Goal: Communication & Community: Answer question/provide support

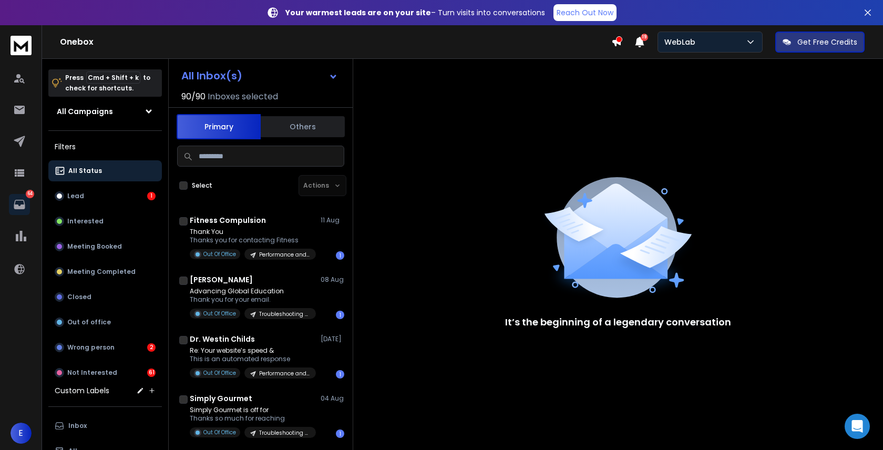
click at [693, 41] on p "WebLab" at bounding box center [682, 42] width 35 height 11
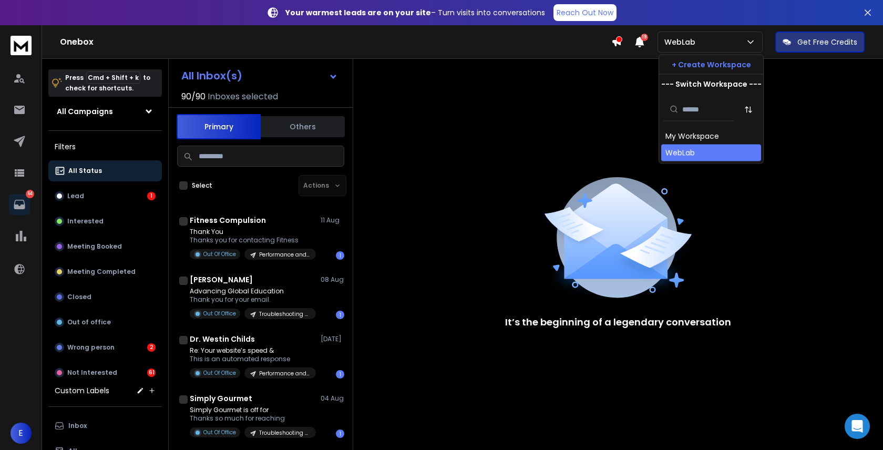
click at [689, 150] on div "WebLab" at bounding box center [680, 153] width 29 height 11
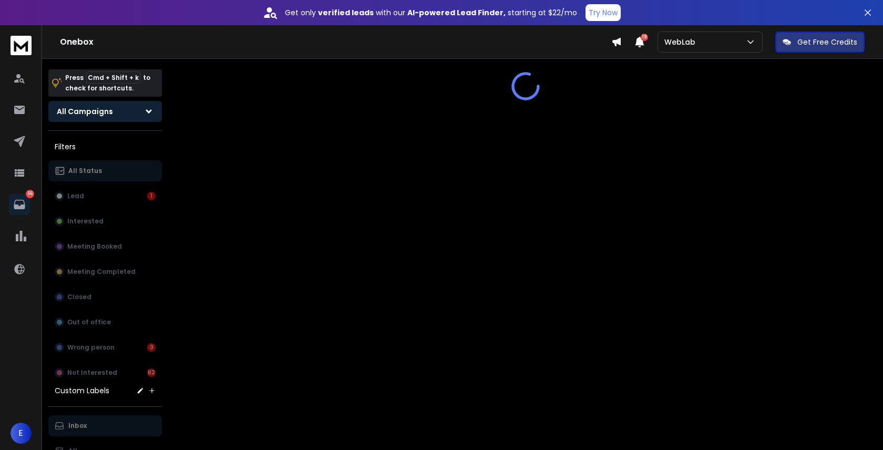
click at [144, 111] on icon at bounding box center [148, 111] width 9 height 9
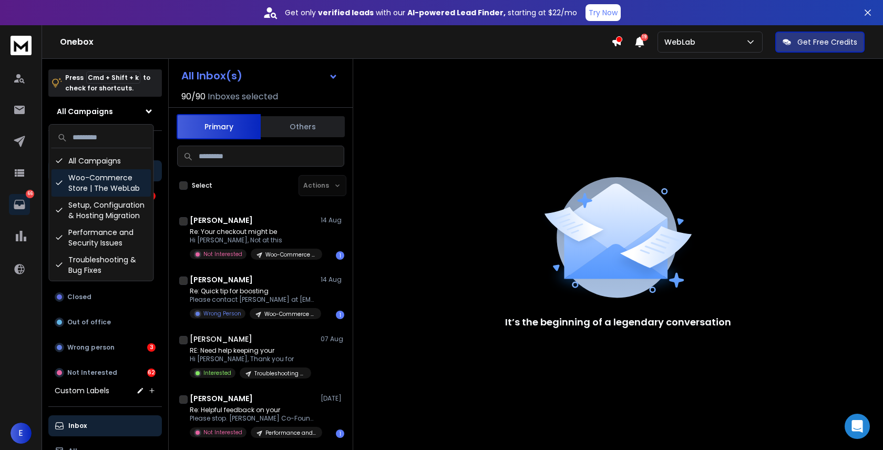
click at [114, 182] on div "Woo-Commerce Store | The WebLab" at bounding box center [102, 182] width 100 height 27
click at [100, 186] on div "Woo-Commerce Store | The WebLab" at bounding box center [102, 182] width 100 height 27
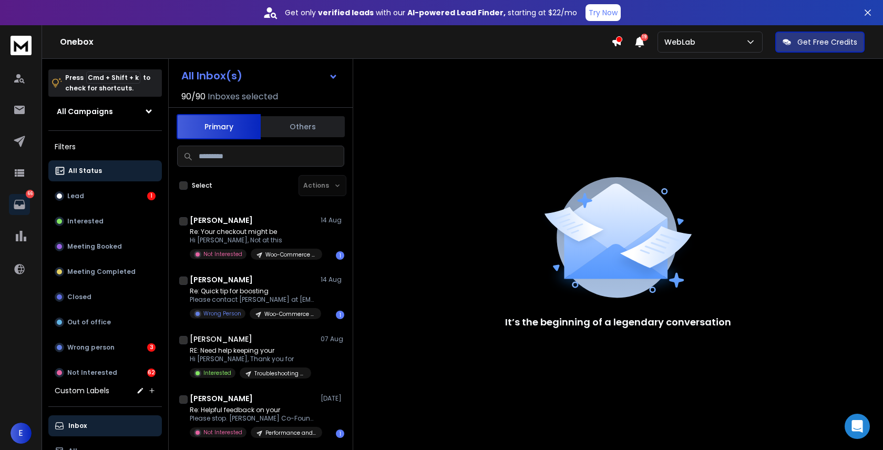
drag, startPoint x: 351, startPoint y: 220, endPoint x: 366, endPoint y: 175, distance: 47.9
click at [366, 175] on div "All Inbox(s) 90 / 90 Inboxes selected Primary Others Select Actions [PERSON_NAM…" at bounding box center [525, 284] width 715 height 450
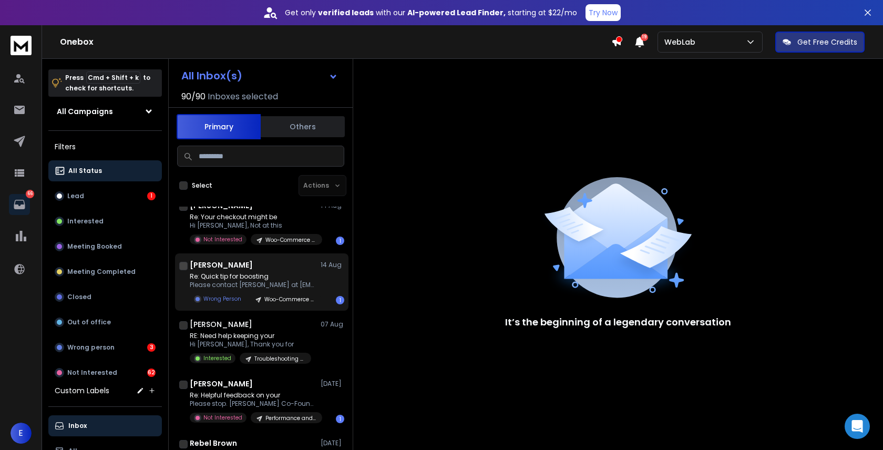
scroll to position [24, 0]
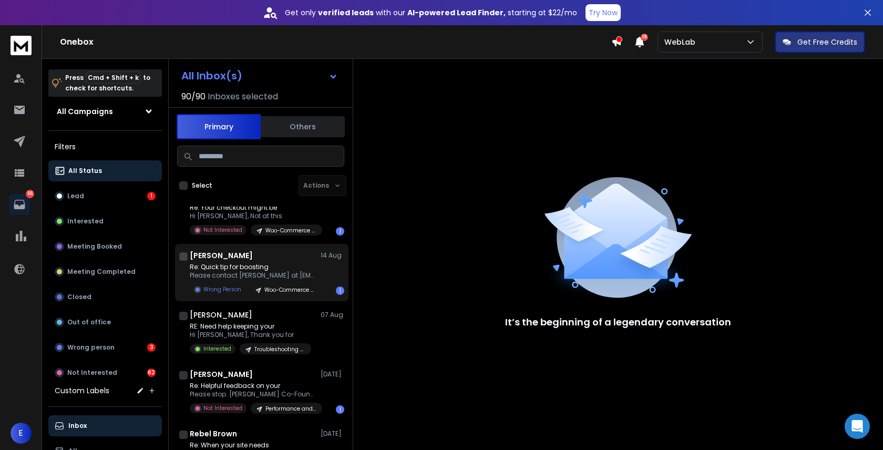
click at [290, 280] on p "Please contact [PERSON_NAME] at [EMAIL_ADDRESS][DOMAIN_NAME]" at bounding box center [253, 275] width 126 height 8
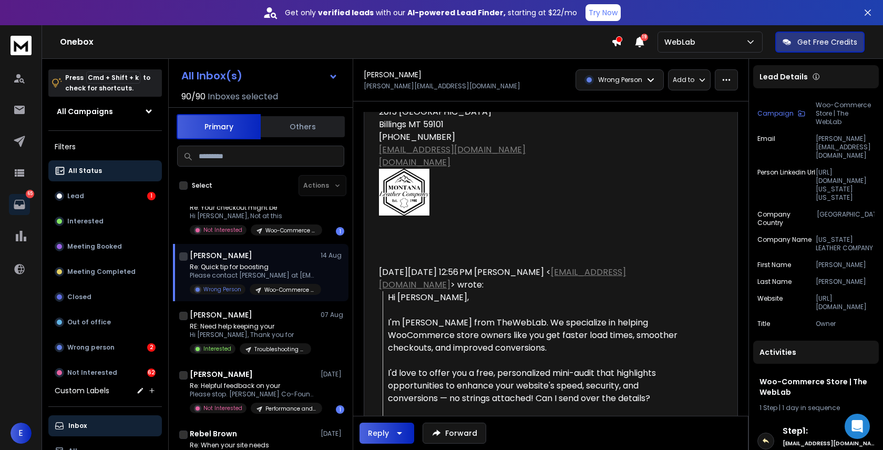
scroll to position [278, 0]
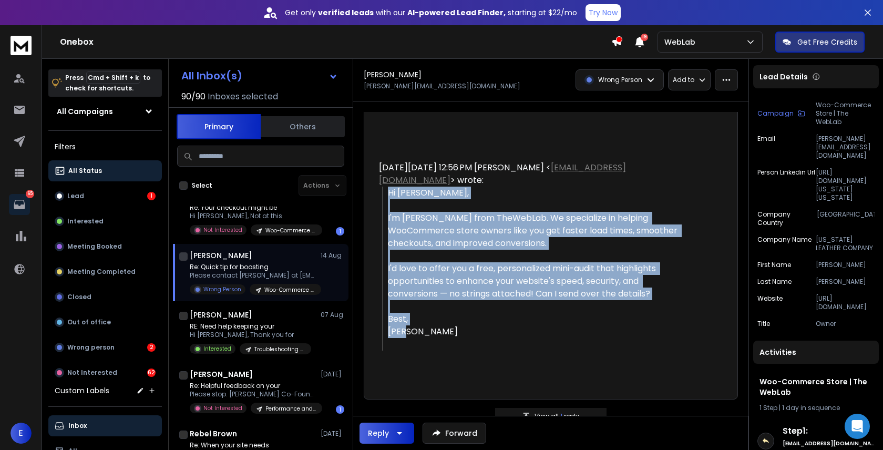
drag, startPoint x: 420, startPoint y: 334, endPoint x: 386, endPoint y: 196, distance: 141.8
click at [386, 196] on blockquote "Hi [PERSON_NAME], I'm [PERSON_NAME] from TheWebLab. We specialize in helping Wo…" at bounding box center [534, 269] width 303 height 164
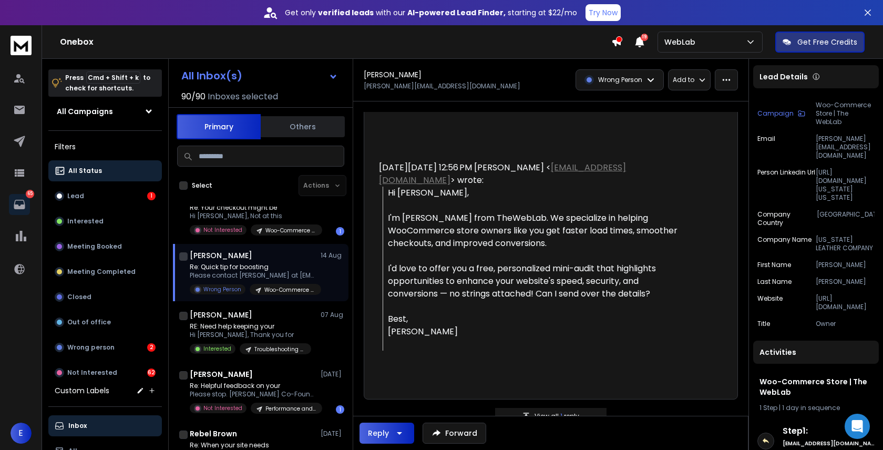
click at [387, 196] on blockquote "Hi [PERSON_NAME], I'm [PERSON_NAME] from TheWebLab. We specialize in helping Wo…" at bounding box center [534, 269] width 303 height 164
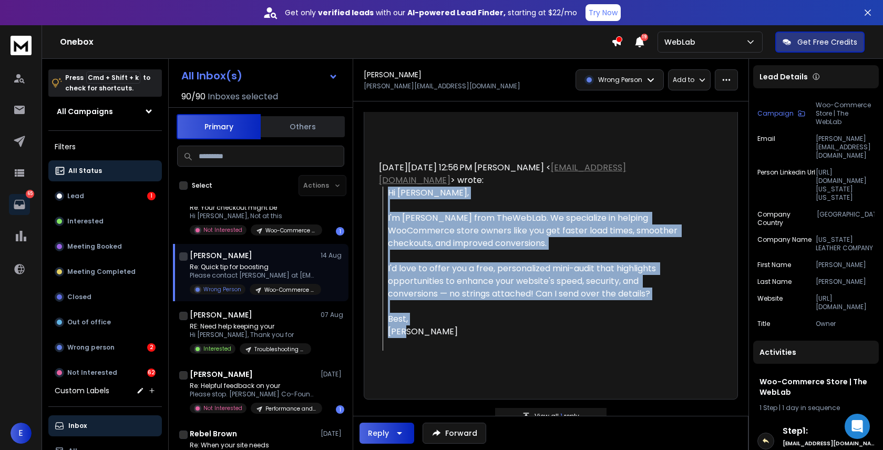
drag, startPoint x: 390, startPoint y: 196, endPoint x: 426, endPoint y: 331, distance: 139.9
click at [426, 331] on div "Hi [PERSON_NAME], I'm [PERSON_NAME] from TheWebLab. We specialize in helping Wo…" at bounding box center [537, 262] width 298 height 151
click at [440, 333] on div "[PERSON_NAME]" at bounding box center [537, 331] width 298 height 13
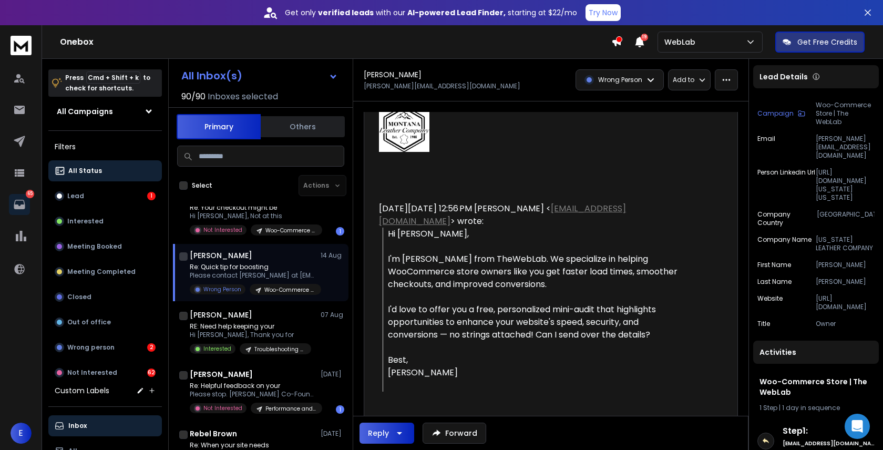
scroll to position [230, 0]
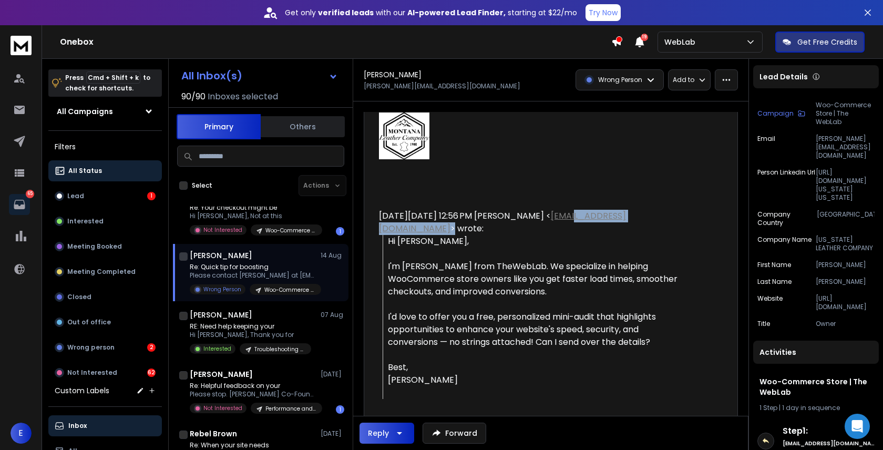
drag, startPoint x: 683, startPoint y: 218, endPoint x: 604, endPoint y: 221, distance: 78.9
click at [604, 221] on div "[DATE][DATE] 12:56 PM [PERSON_NAME] < [PERSON_NAME][EMAIL_ADDRESS][DOMAIN_NAME]…" at bounding box center [532, 222] width 307 height 25
copy div "[DOMAIN_NAME] >"
click at [144, 115] on icon at bounding box center [148, 111] width 9 height 9
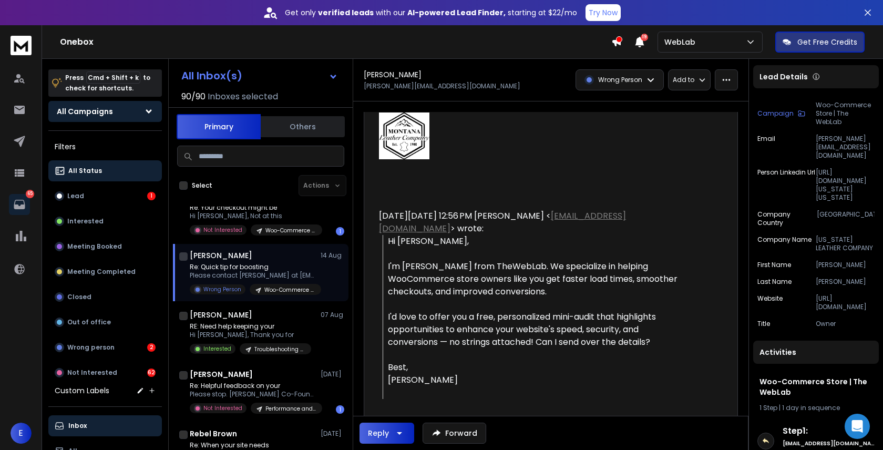
scroll to position [24, 0]
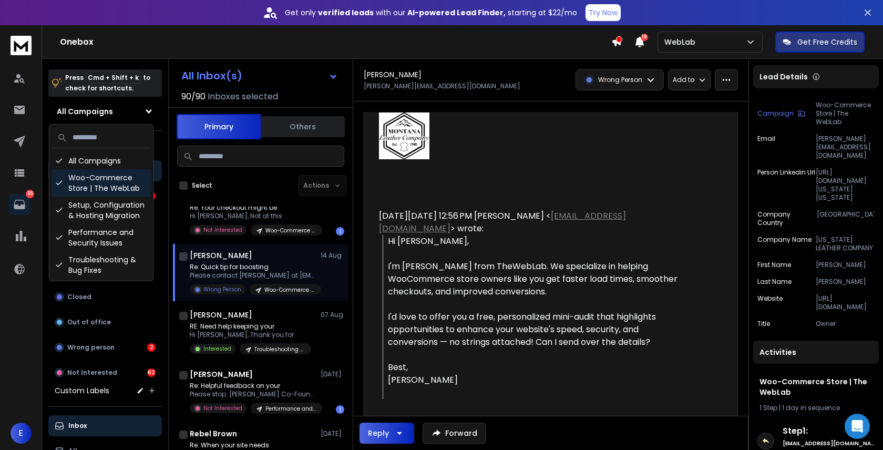
click at [60, 186] on icon at bounding box center [59, 183] width 8 height 8
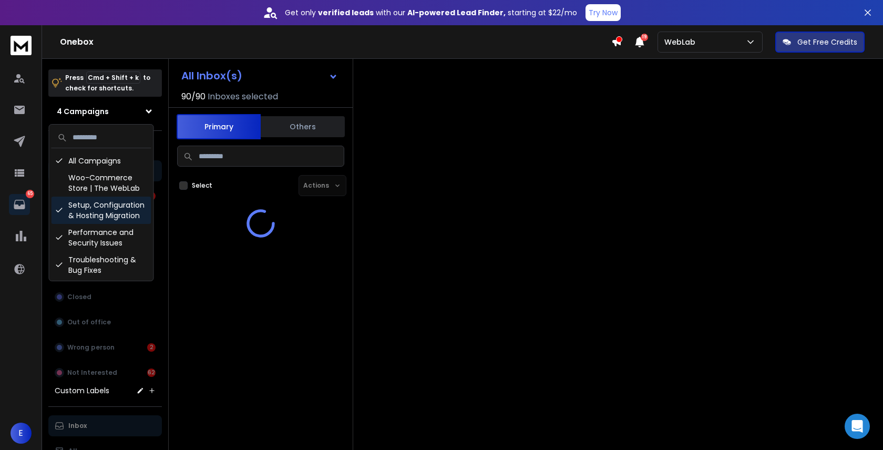
click at [60, 211] on polyline at bounding box center [59, 210] width 6 height 4
click at [58, 238] on icon at bounding box center [59, 237] width 8 height 8
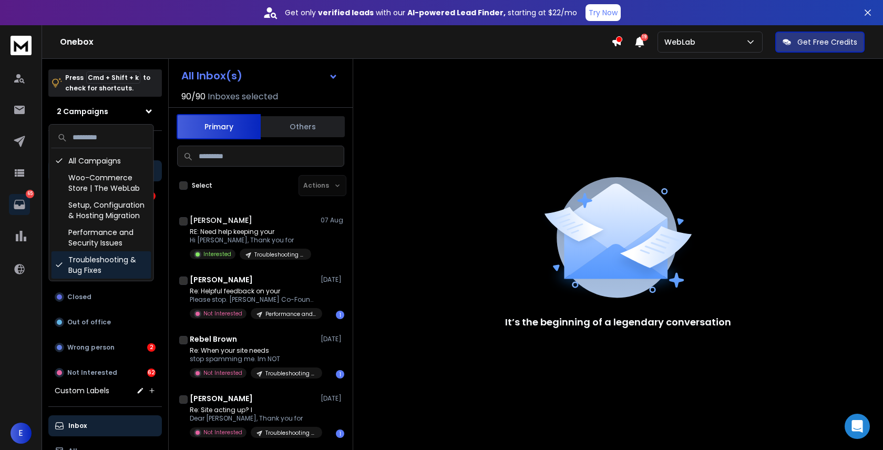
click at [58, 268] on icon at bounding box center [59, 265] width 8 height 8
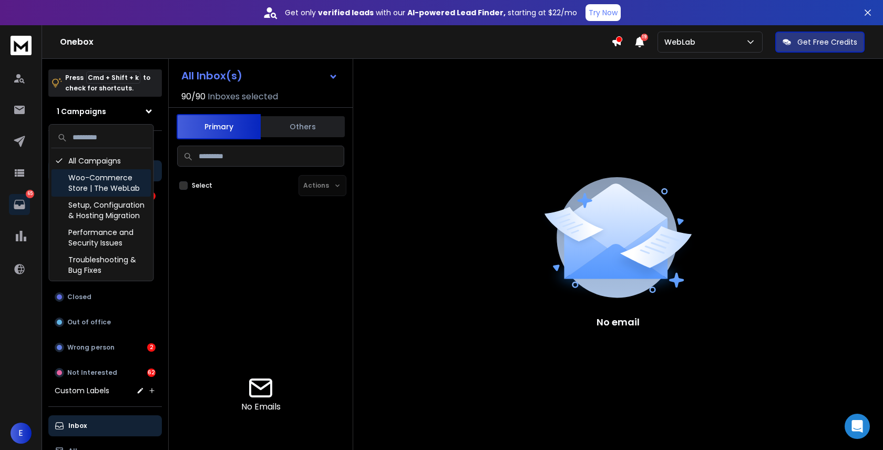
click at [96, 183] on div "Woo-Commerce Store | The WebLab" at bounding box center [102, 182] width 100 height 27
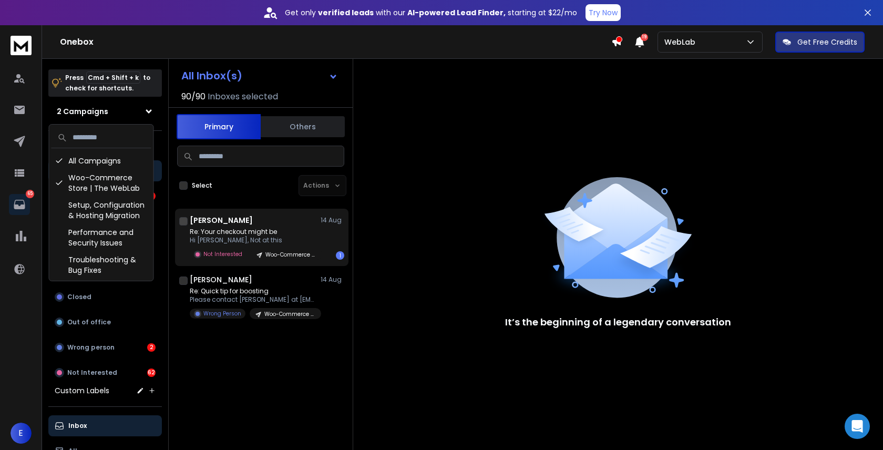
click at [270, 242] on p "Hi [PERSON_NAME], Not at this" at bounding box center [253, 240] width 126 height 8
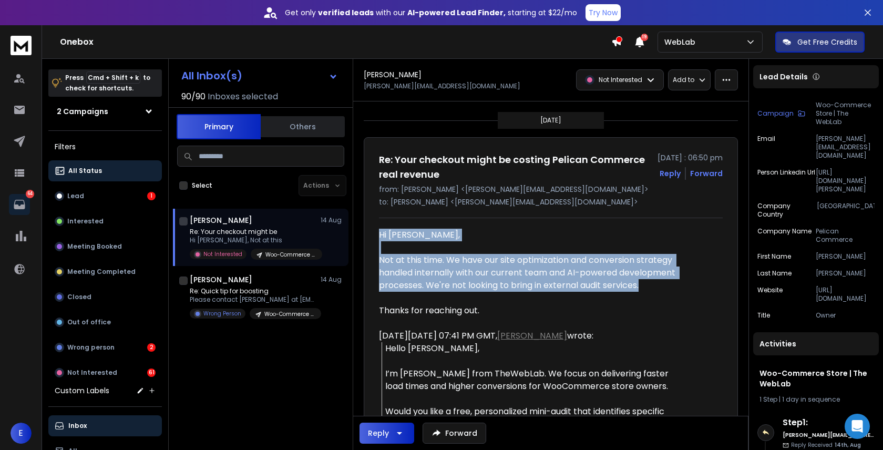
drag, startPoint x: 654, startPoint y: 288, endPoint x: 378, endPoint y: 239, distance: 279.8
click at [379, 239] on div "Hi [PERSON_NAME], Not at this time. We have our site optimization and conversio…" at bounding box center [536, 372] width 315 height 286
click at [488, 285] on span "Not at this time. We have our site optimization and conversion strategy handled…" at bounding box center [528, 272] width 299 height 37
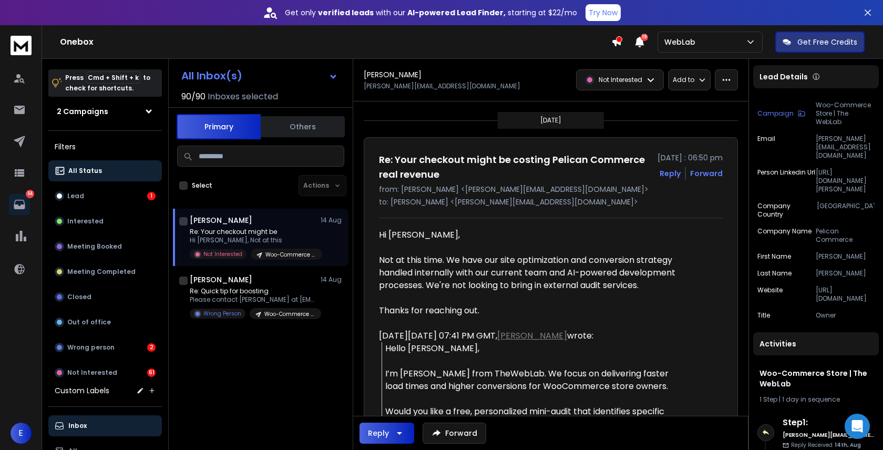
scroll to position [157, 0]
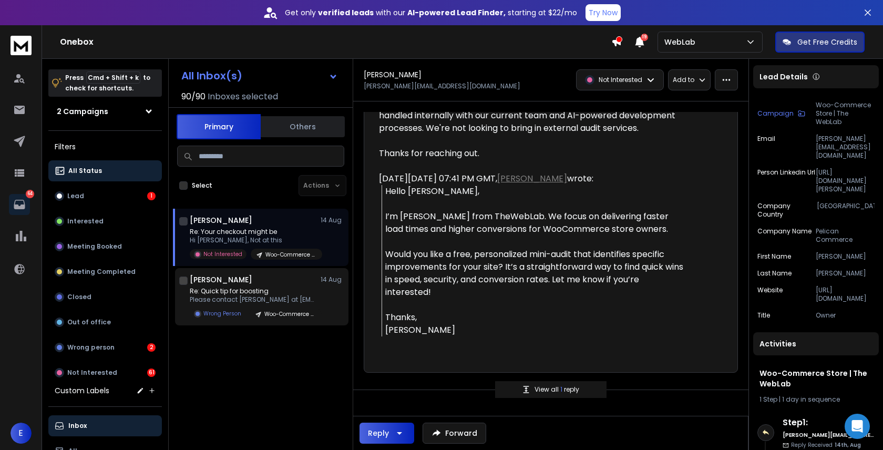
click at [255, 289] on p "Re: Quick tip for boosting" at bounding box center [253, 291] width 126 height 8
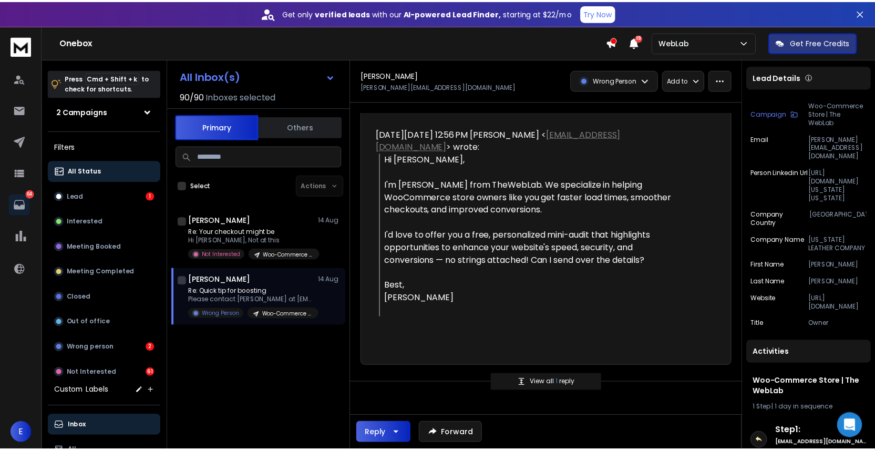
scroll to position [0, 0]
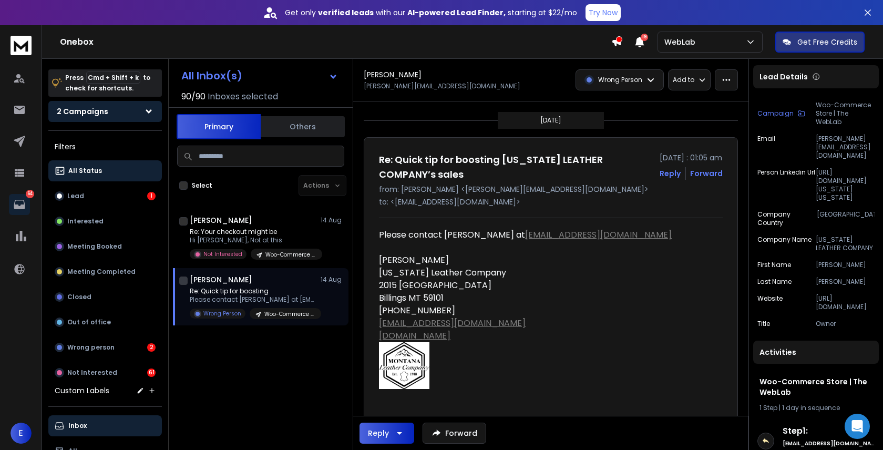
click at [134, 115] on button "2 Campaigns" at bounding box center [105, 111] width 114 height 21
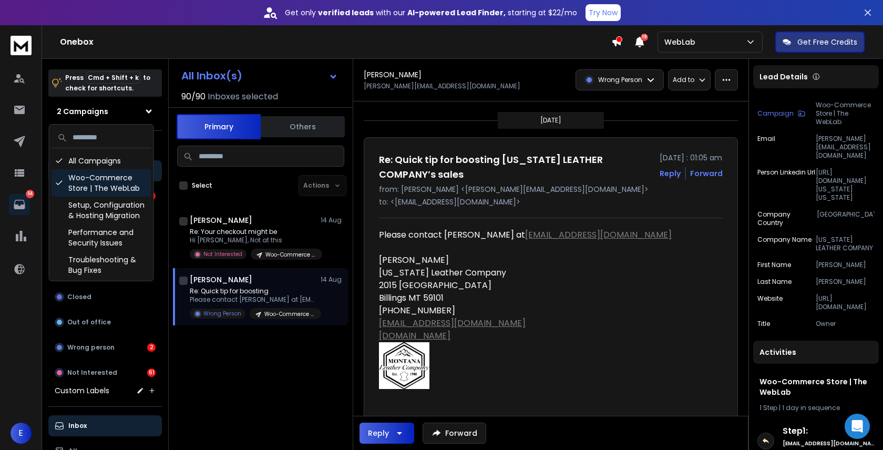
click at [110, 183] on div "Woo-Commerce Store | The WebLab" at bounding box center [102, 182] width 100 height 27
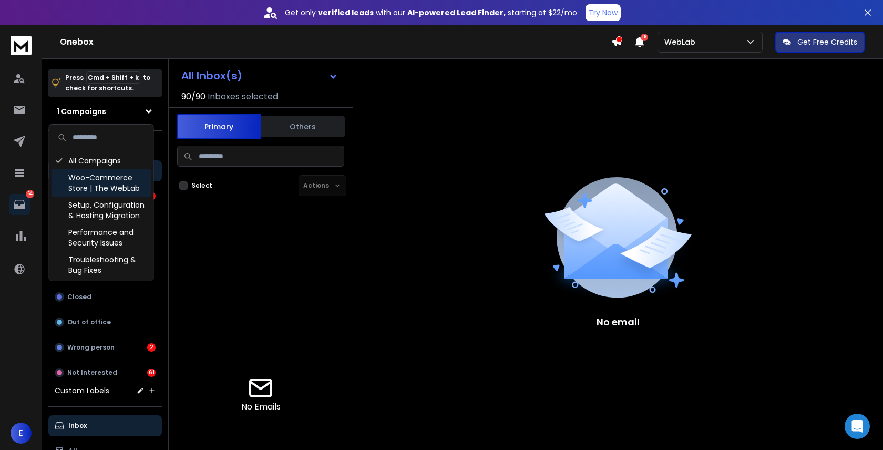
click at [72, 186] on div "Woo-Commerce Store | The WebLab" at bounding box center [102, 182] width 100 height 27
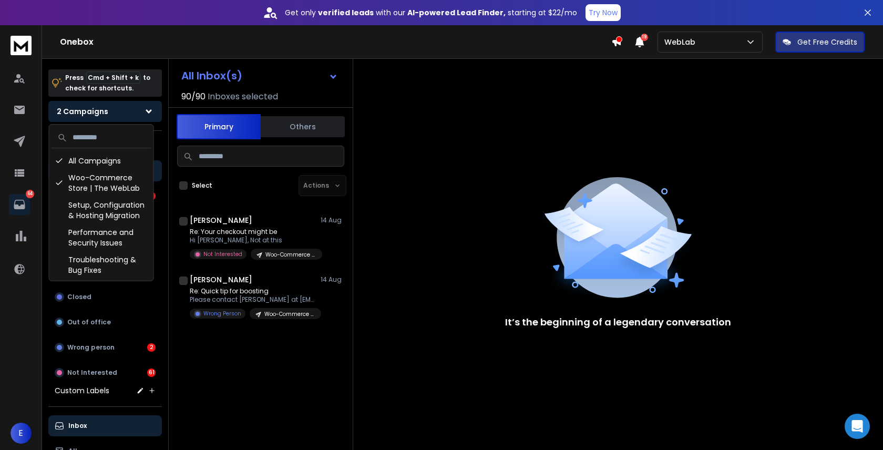
click at [125, 112] on button "2 Campaigns" at bounding box center [105, 111] width 114 height 21
click at [18, 138] on icon at bounding box center [19, 141] width 11 height 11
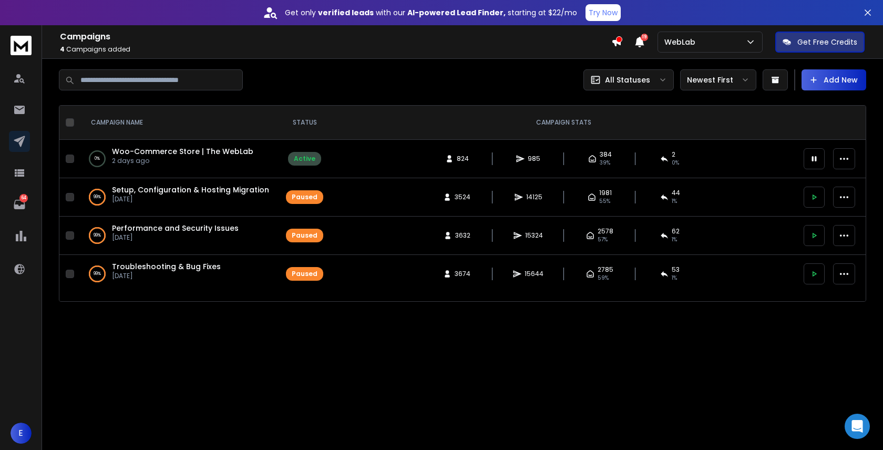
click at [394, 162] on div "824 985 384 39 % 2 0 %" at bounding box center [563, 158] width 455 height 17
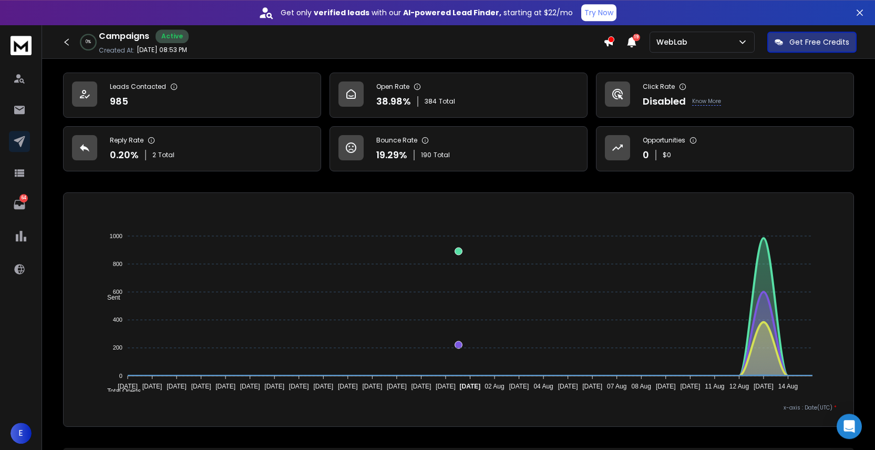
scroll to position [110, 0]
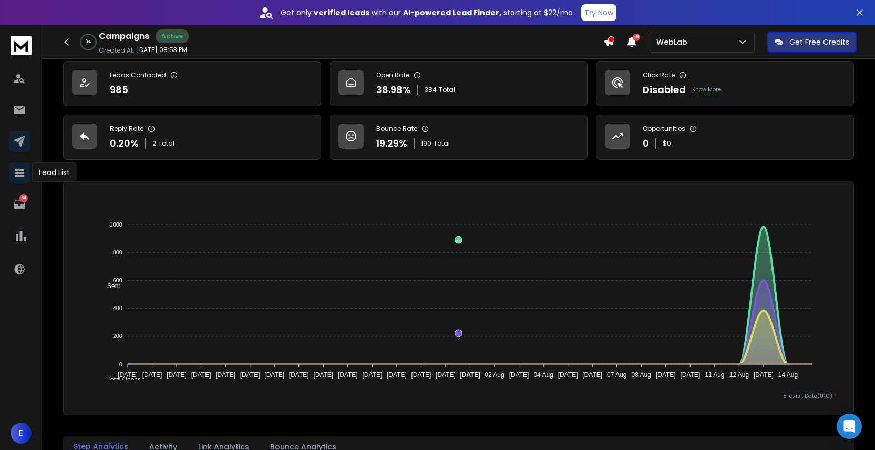
click at [16, 176] on icon at bounding box center [19, 172] width 9 height 7
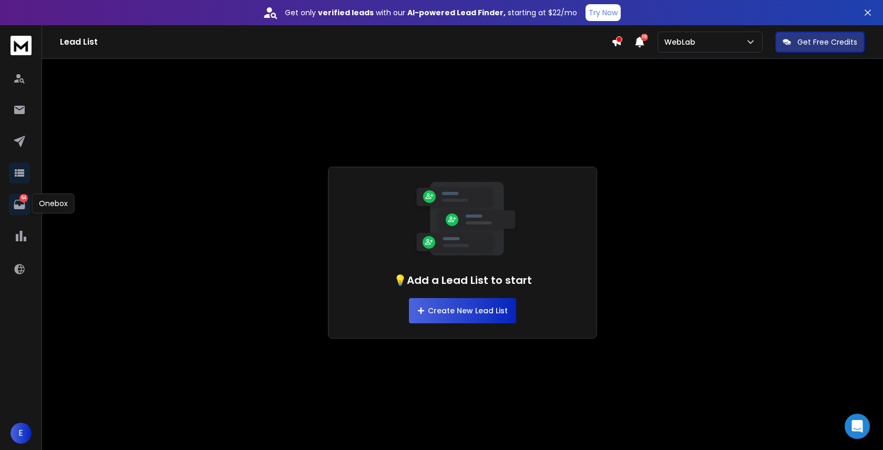
click at [20, 201] on icon at bounding box center [19, 204] width 13 height 13
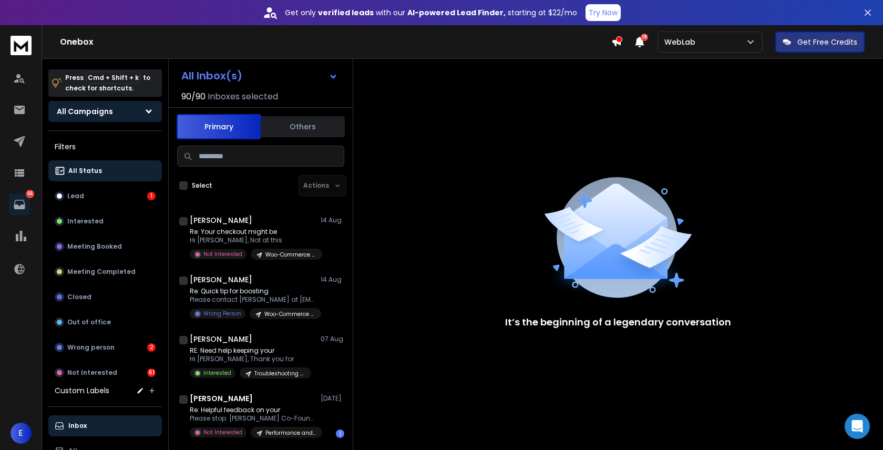
click at [126, 113] on button "All Campaigns" at bounding box center [105, 111] width 114 height 21
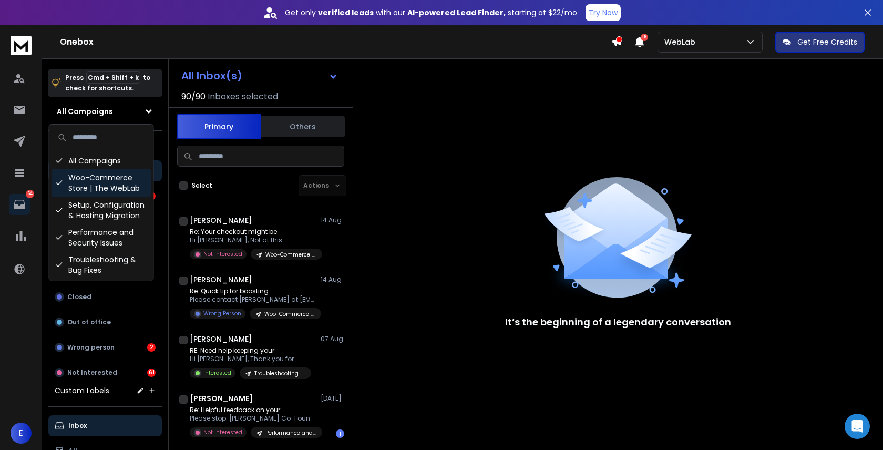
click at [56, 185] on icon at bounding box center [59, 183] width 8 height 8
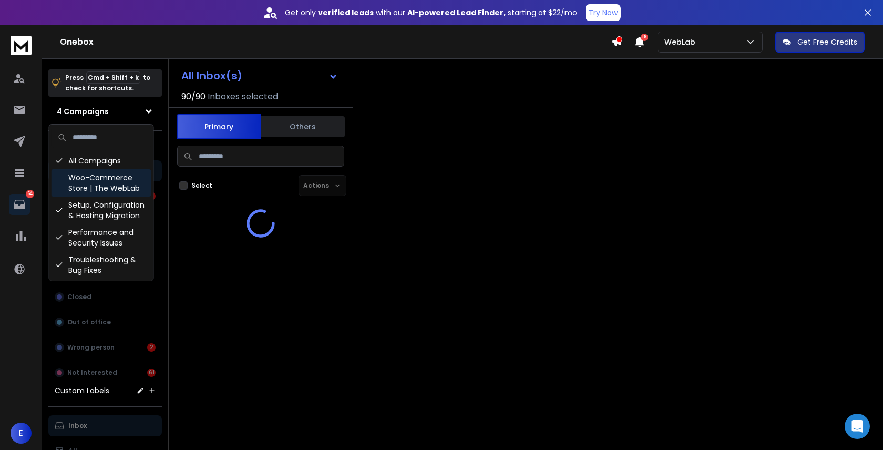
click at [60, 185] on span at bounding box center [59, 182] width 7 height 7
click at [60, 168] on div "All Campaigns" at bounding box center [102, 160] width 100 height 17
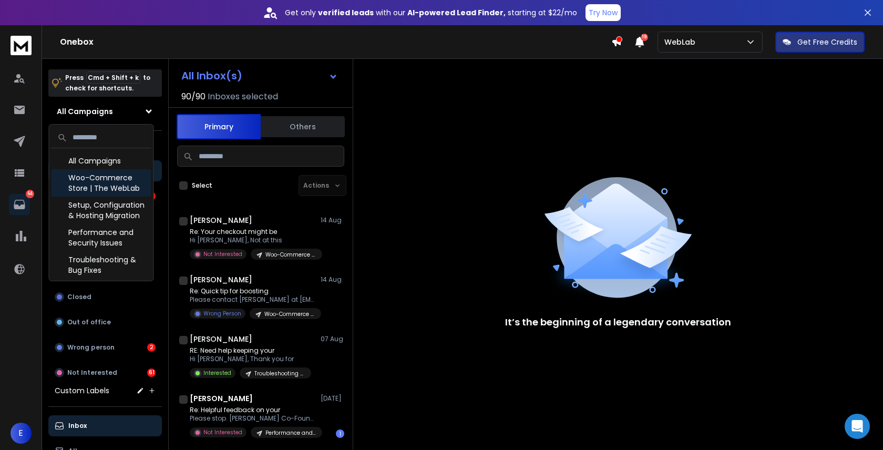
click at [60, 185] on span at bounding box center [59, 182] width 7 height 7
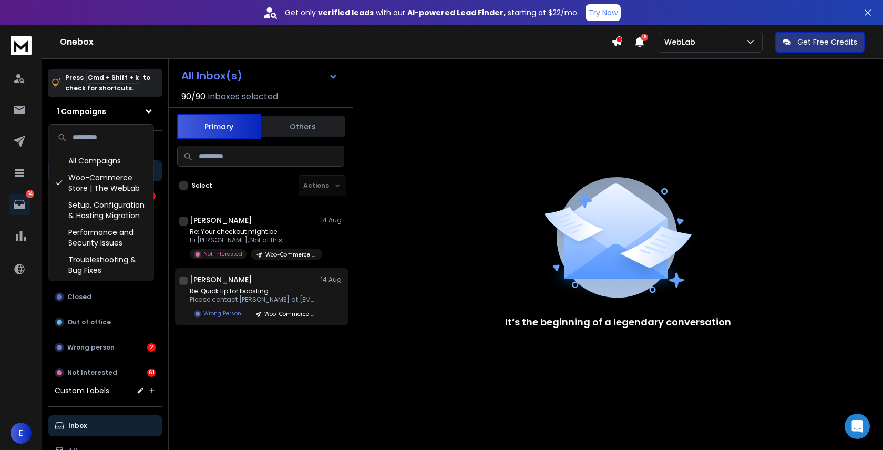
click at [234, 301] on p "Please contact [PERSON_NAME] at [EMAIL_ADDRESS][DOMAIN_NAME]" at bounding box center [253, 299] width 126 height 8
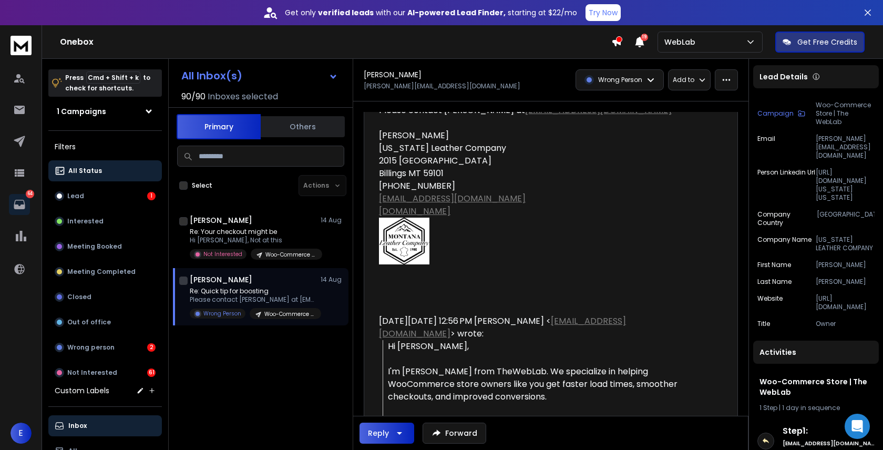
scroll to position [46, 0]
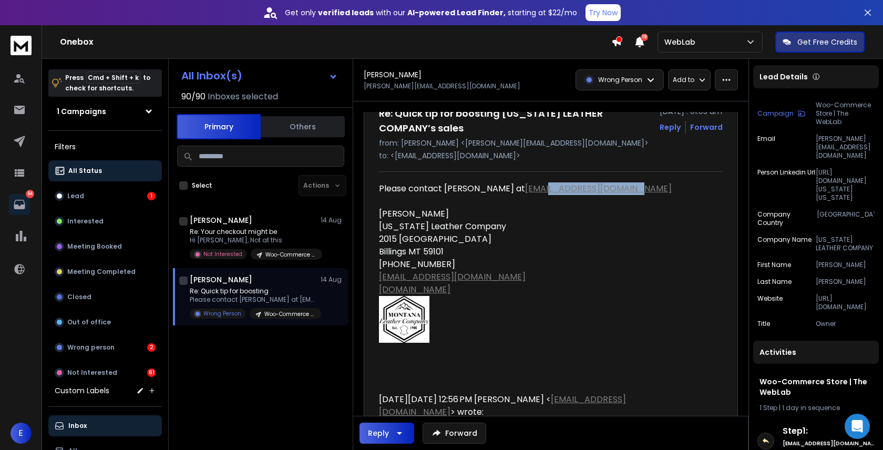
drag, startPoint x: 595, startPoint y: 190, endPoint x: 499, endPoint y: 193, distance: 95.8
click at [499, 193] on div "Please contact [PERSON_NAME] at [EMAIL_ADDRESS][DOMAIN_NAME]" at bounding box center [532, 188] width 307 height 13
copy link "[DOMAIN_NAME]"
click at [270, 291] on p "Re: Quick tip for boosting" at bounding box center [253, 291] width 126 height 8
click at [259, 287] on div "[PERSON_NAME] [DATE] Re: Quick tip for boosting Please contact [PERSON_NAME] at…" at bounding box center [267, 296] width 155 height 45
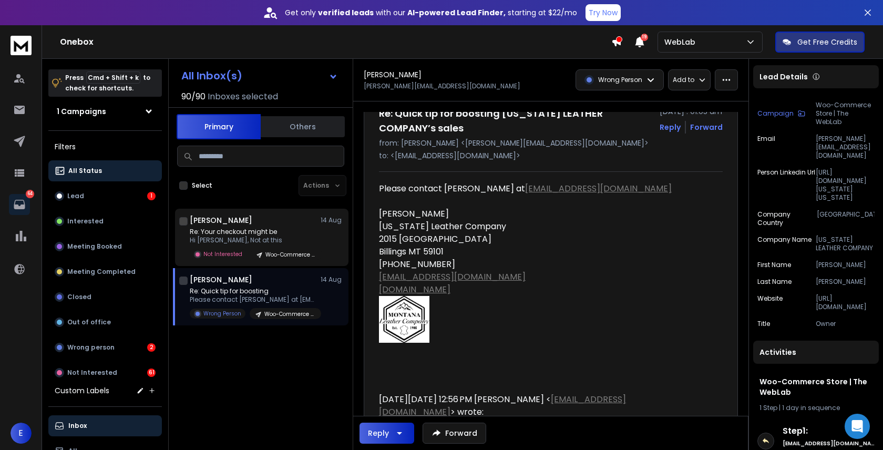
click at [250, 230] on p "Re: Your checkout might be" at bounding box center [253, 232] width 126 height 8
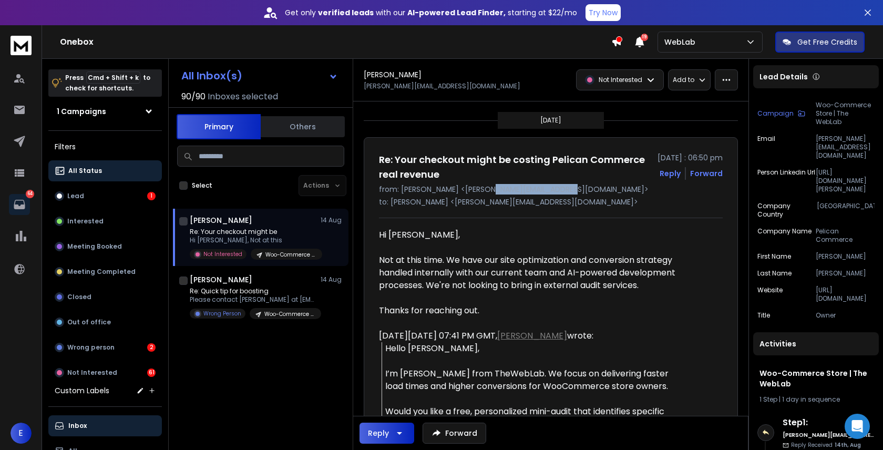
drag, startPoint x: 571, startPoint y: 192, endPoint x: 484, endPoint y: 191, distance: 87.3
click at [484, 191] on p "from: [PERSON_NAME] <[PERSON_NAME][EMAIL_ADDRESS][DOMAIN_NAME]>" at bounding box center [551, 189] width 344 height 11
copy p "[DOMAIN_NAME]"
click at [97, 373] on p "Not Interested" at bounding box center [92, 373] width 50 height 8
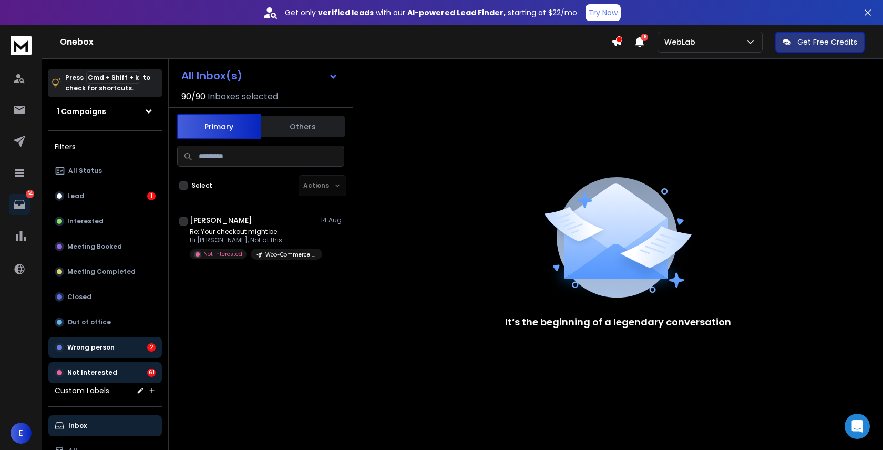
click at [99, 353] on button "Wrong person 2" at bounding box center [105, 347] width 114 height 21
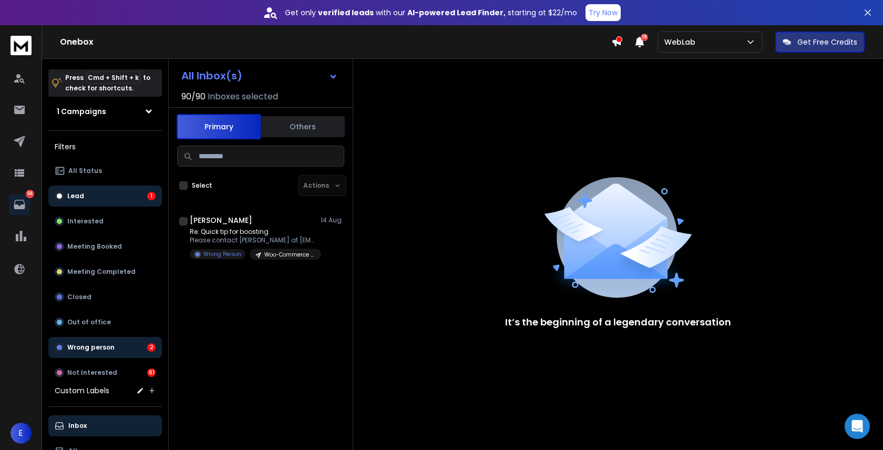
click at [88, 199] on button "Lead 1" at bounding box center [105, 196] width 114 height 21
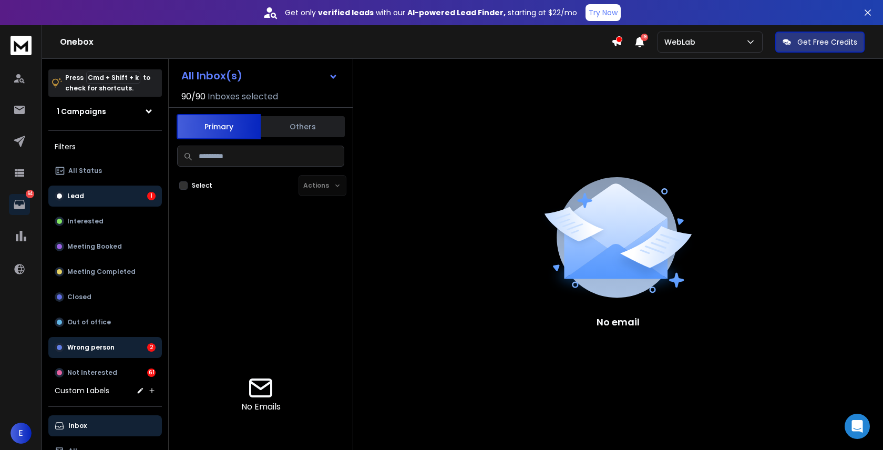
click at [96, 347] on p "Wrong person" at bounding box center [90, 347] width 47 height 8
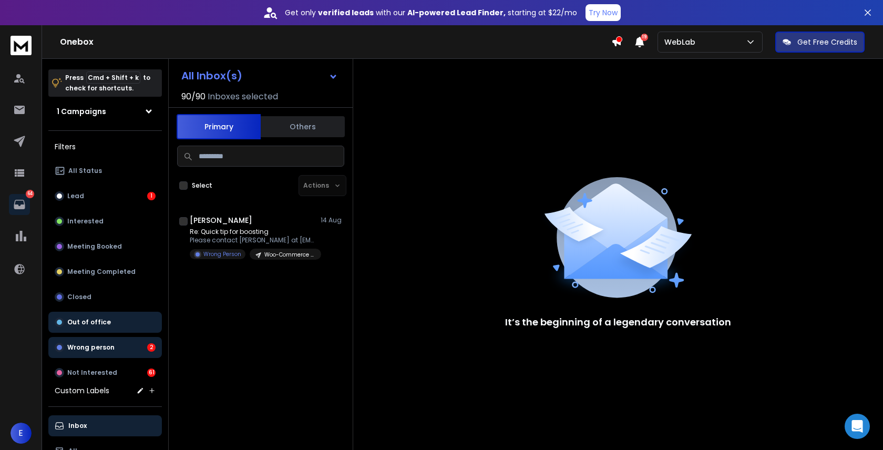
click at [91, 314] on button "Out of office" at bounding box center [105, 322] width 114 height 21
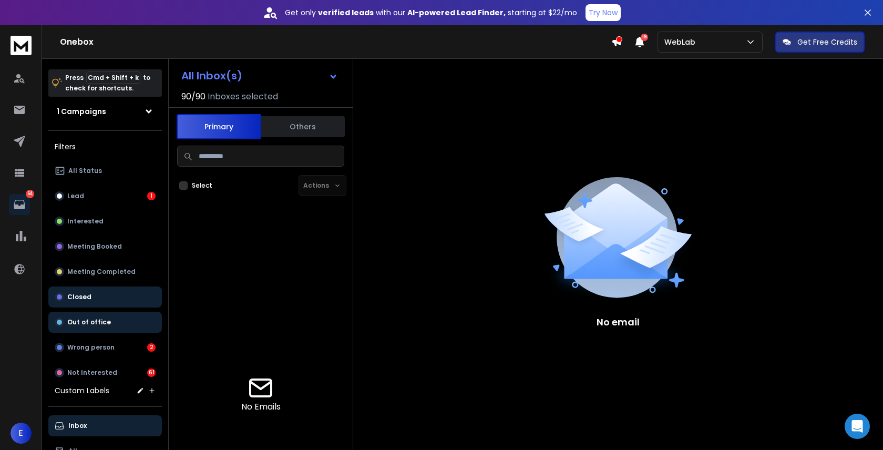
click at [91, 301] on button "Closed" at bounding box center [105, 297] width 114 height 21
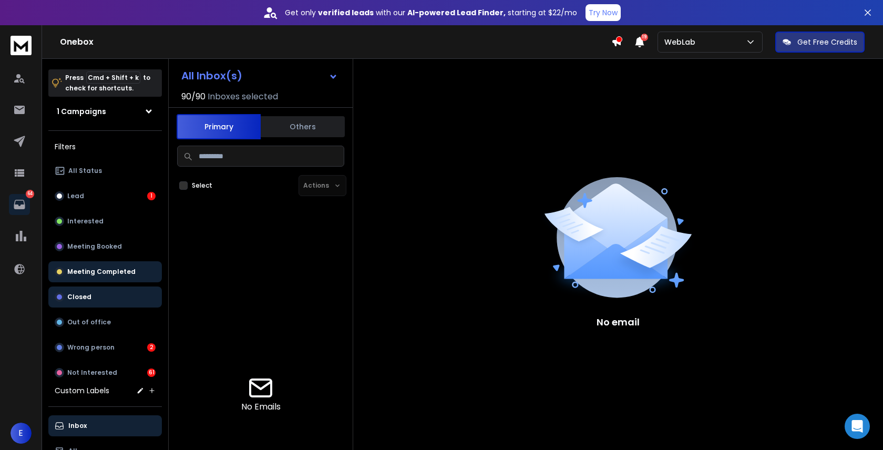
click at [93, 272] on p "Meeting Completed" at bounding box center [101, 272] width 68 height 8
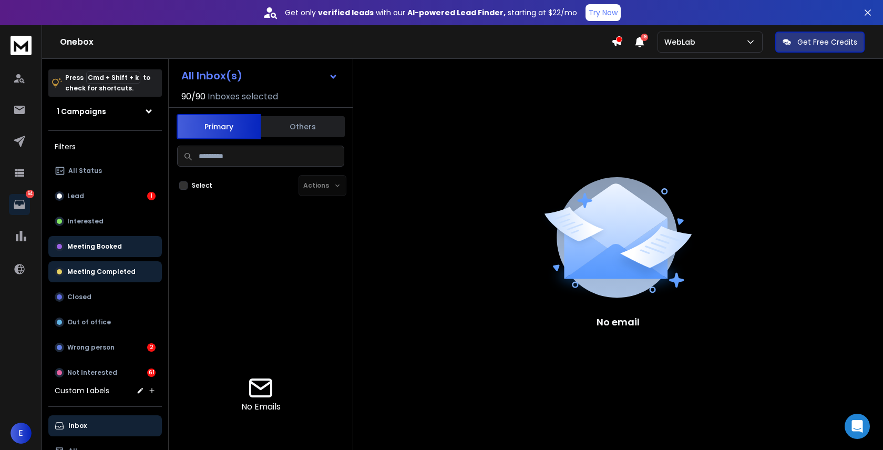
click at [96, 248] on p "Meeting Booked" at bounding box center [94, 246] width 55 height 8
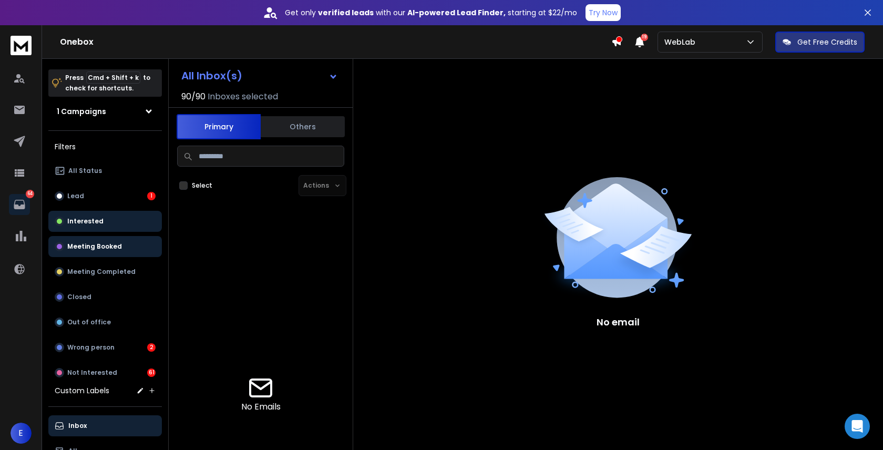
click at [93, 227] on button "Interested" at bounding box center [105, 221] width 114 height 21
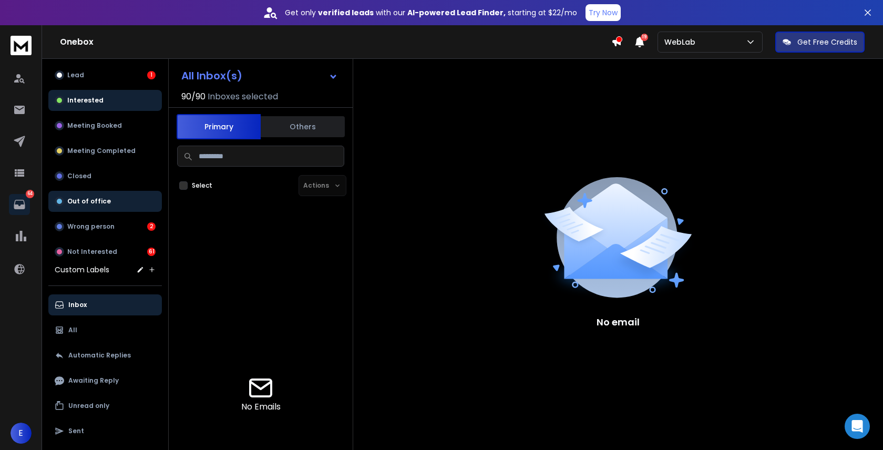
scroll to position [0, 0]
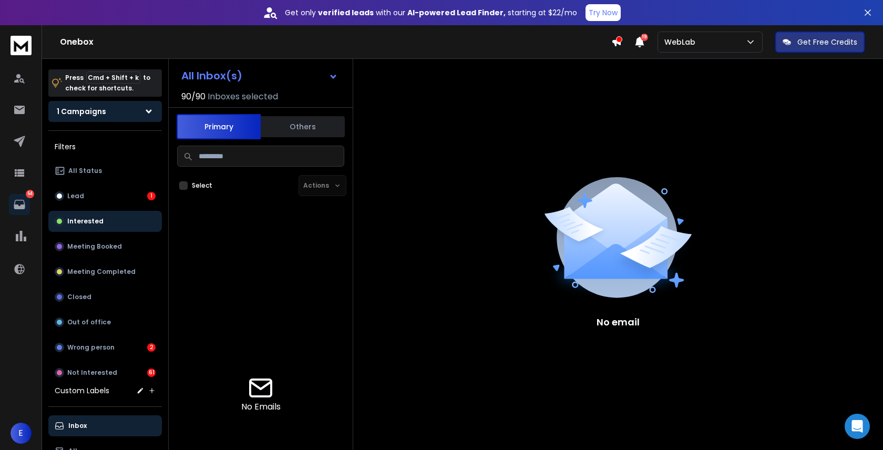
click at [107, 116] on button "1 Campaigns" at bounding box center [105, 111] width 114 height 21
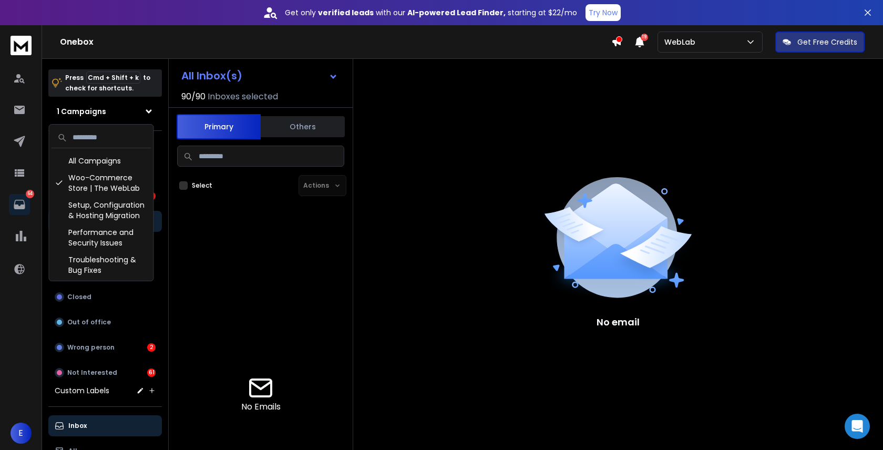
click at [173, 150] on div at bounding box center [261, 153] width 176 height 25
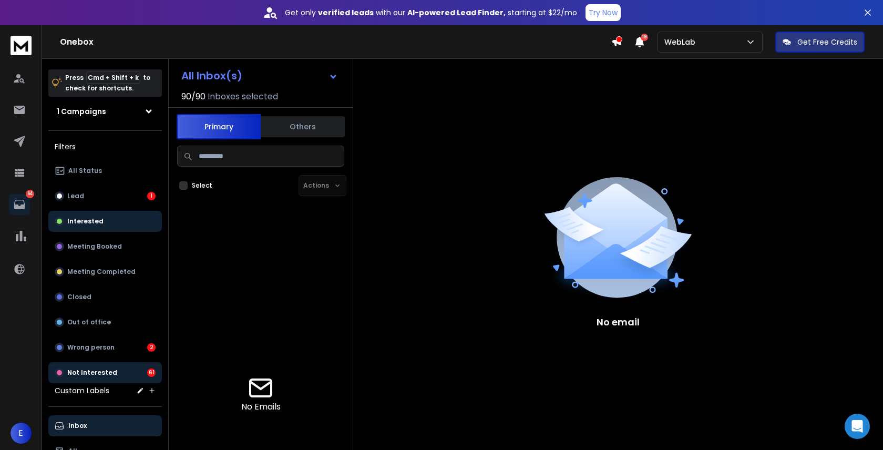
click at [104, 377] on p "Not Interested" at bounding box center [92, 373] width 50 height 8
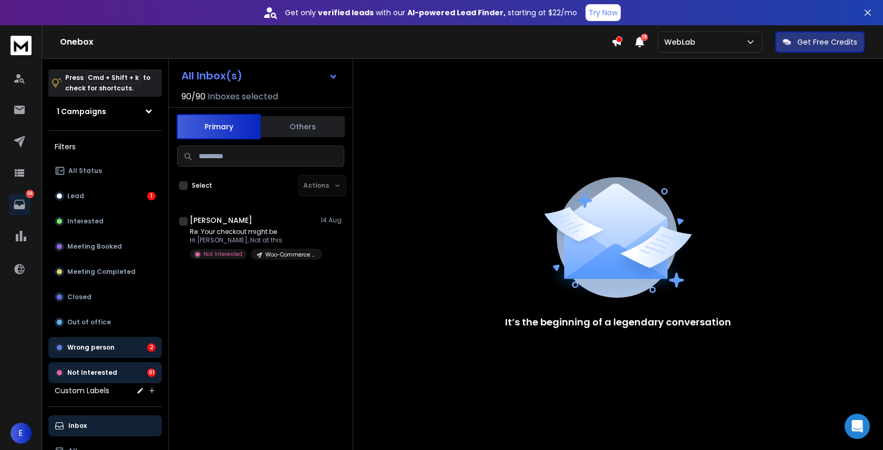
click at [86, 352] on p "Wrong person" at bounding box center [90, 347] width 47 height 8
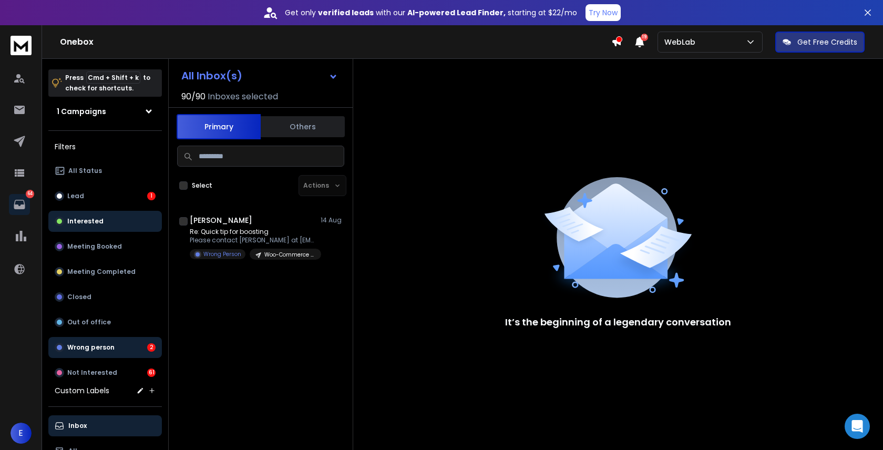
click at [79, 223] on p "Interested" at bounding box center [85, 221] width 36 height 8
